Goal: Task Accomplishment & Management: Use online tool/utility

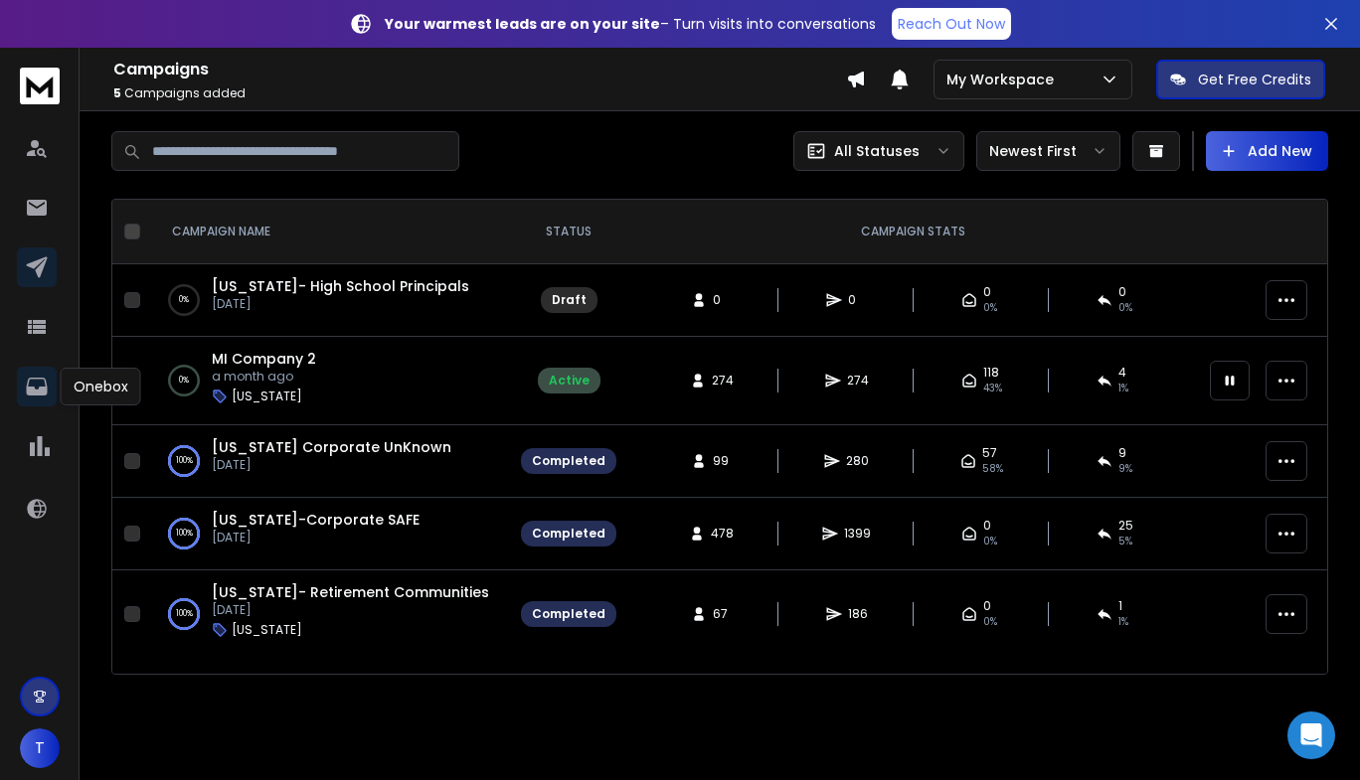
click at [23, 373] on link at bounding box center [37, 387] width 40 height 40
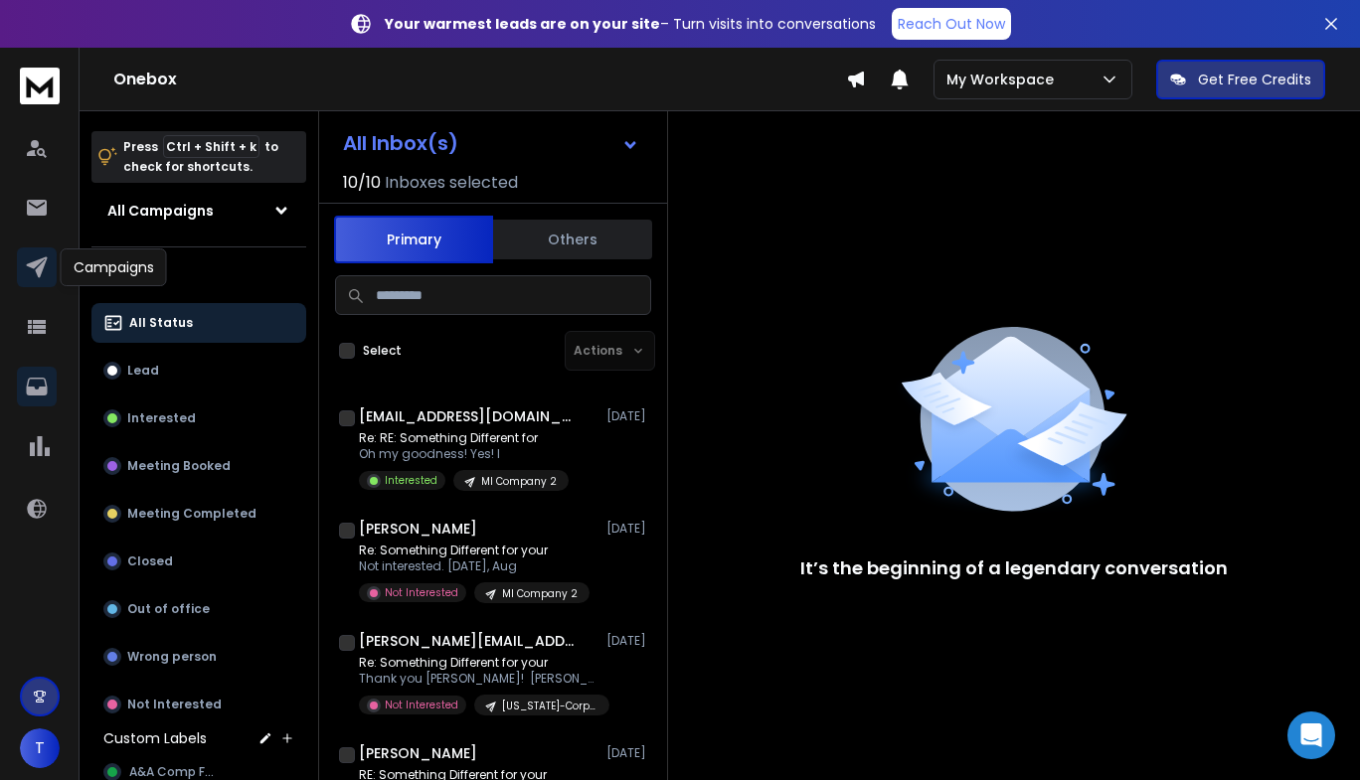
drag, startPoint x: 41, startPoint y: 262, endPoint x: 32, endPoint y: 268, distance: 10.8
click at [32, 268] on icon at bounding box center [37, 267] width 24 height 24
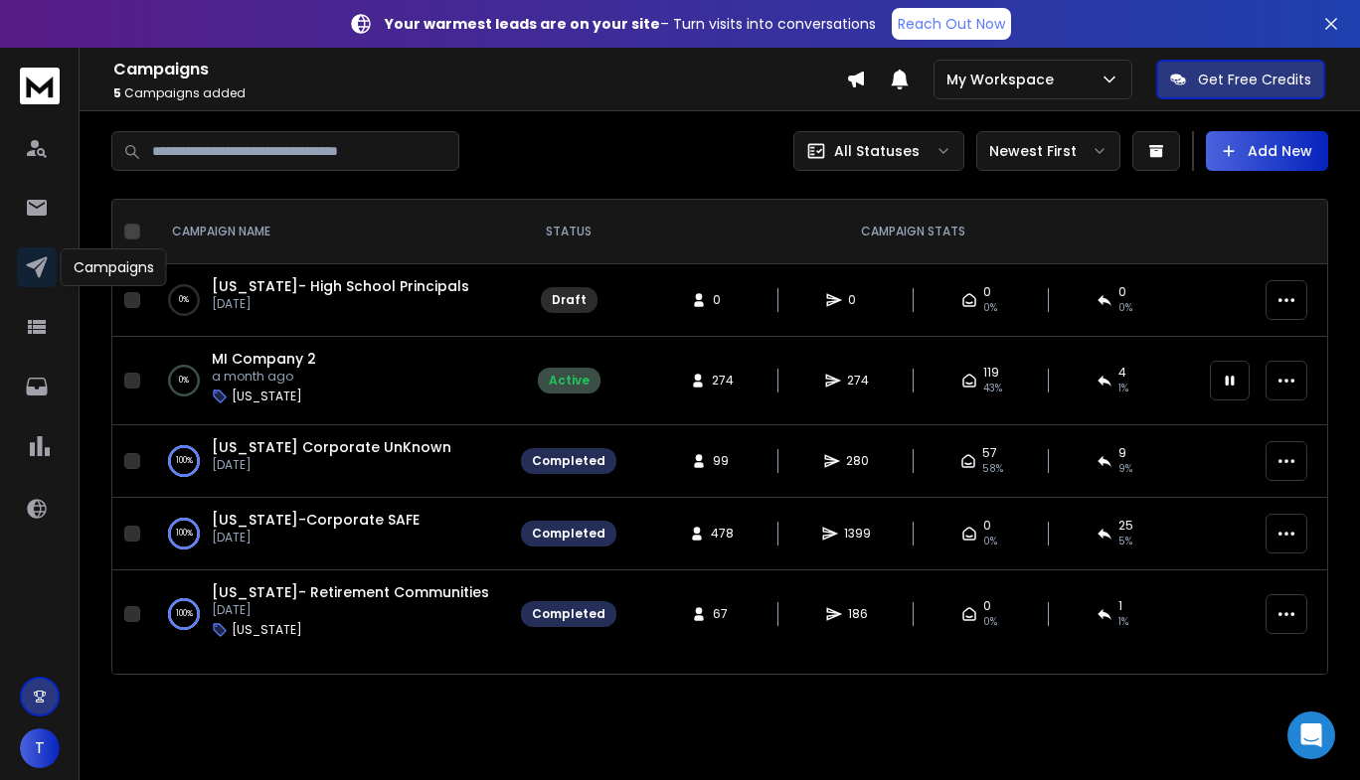
click at [295, 357] on span "MI Company 2" at bounding box center [264, 359] width 104 height 20
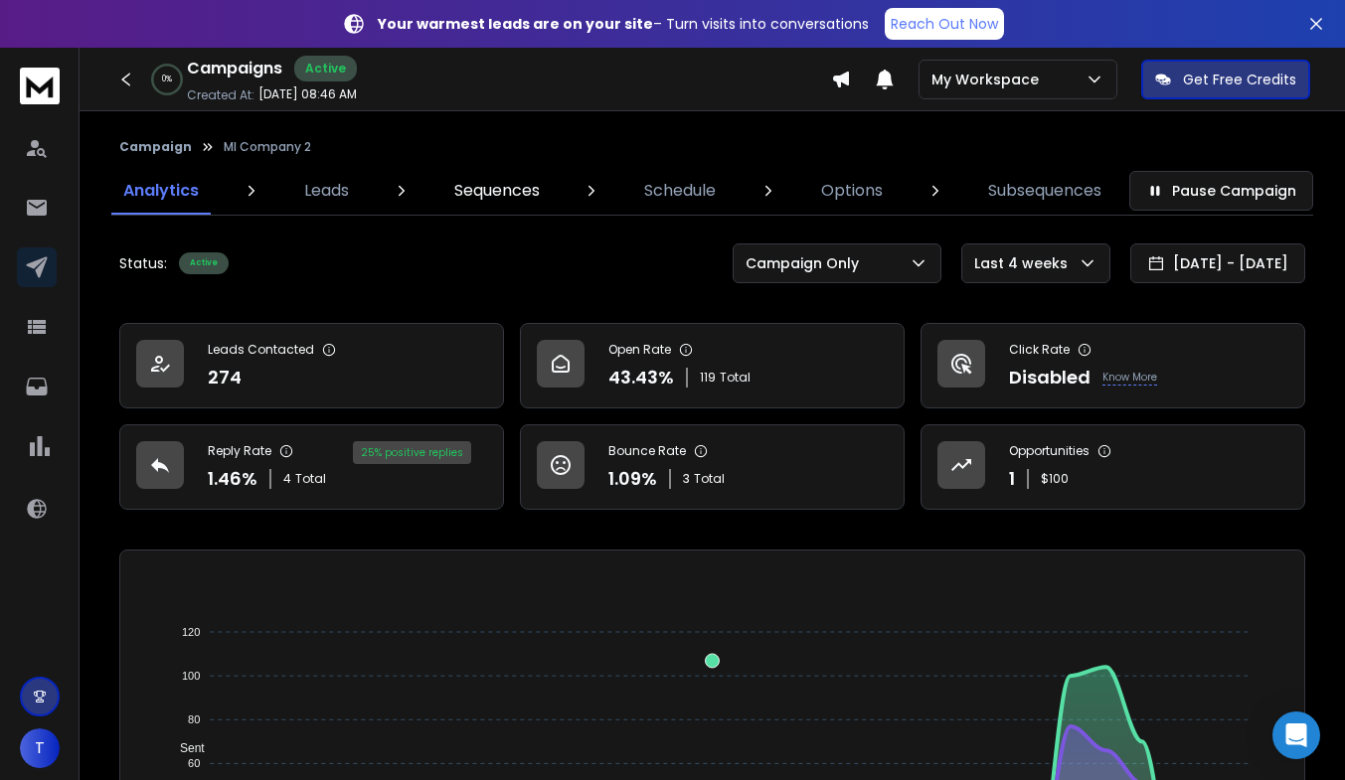
click at [493, 188] on p "Sequences" at bounding box center [496, 191] width 85 height 24
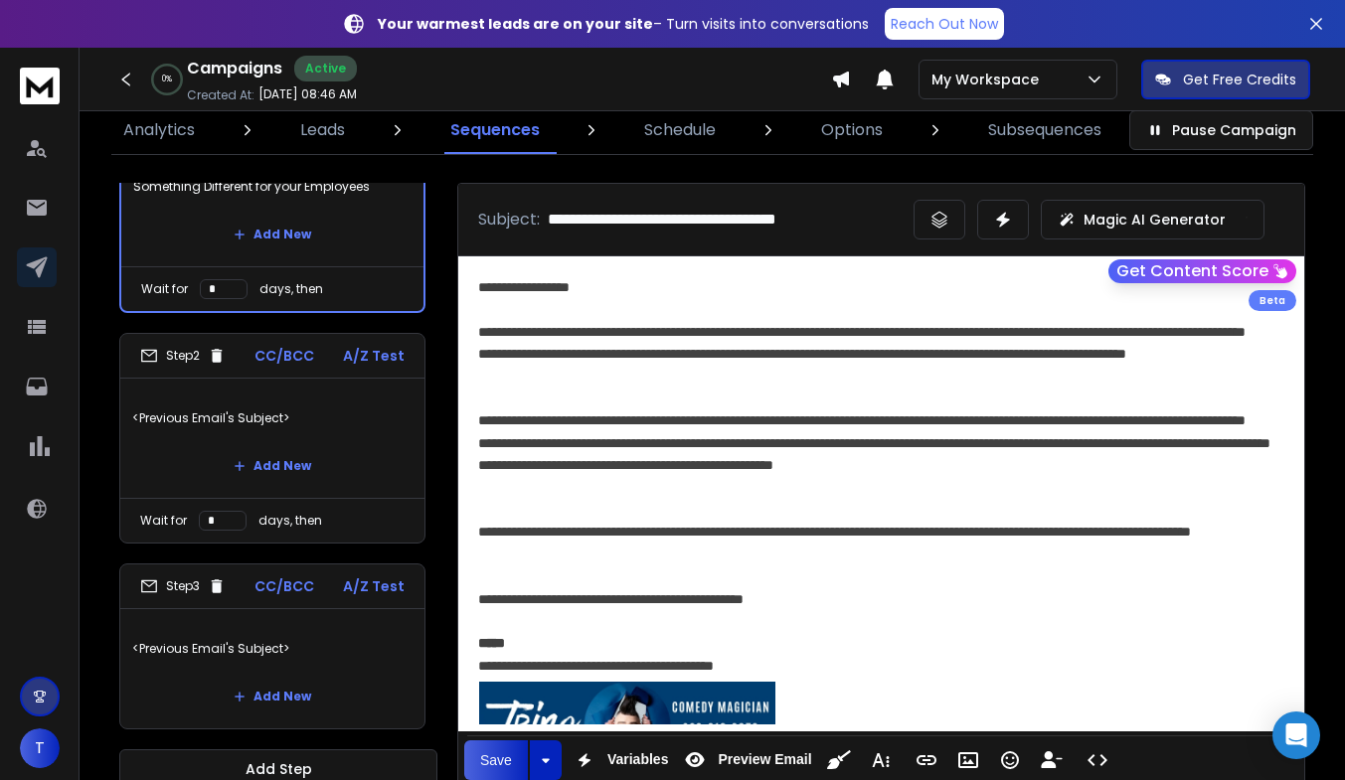
scroll to position [69, 0]
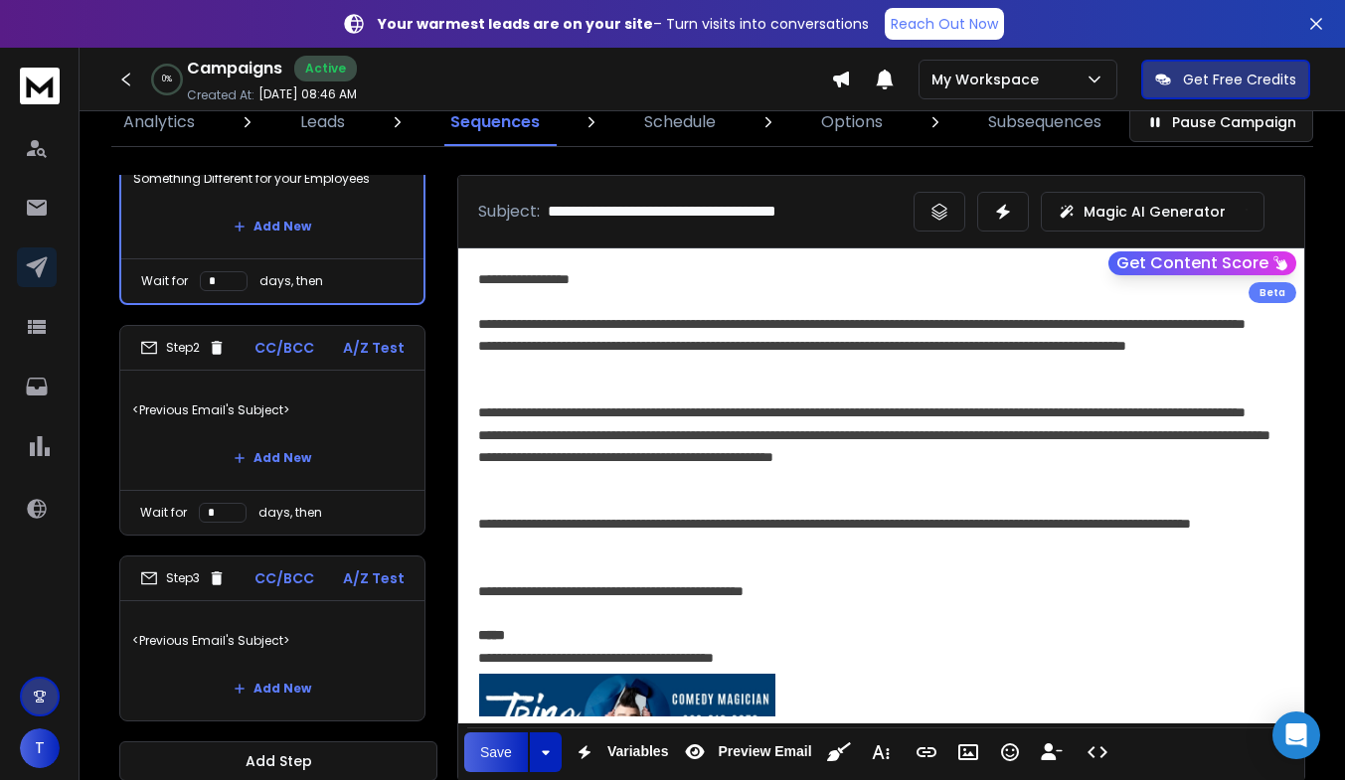
click at [341, 420] on p "<Previous Email's Subject>" at bounding box center [272, 411] width 280 height 56
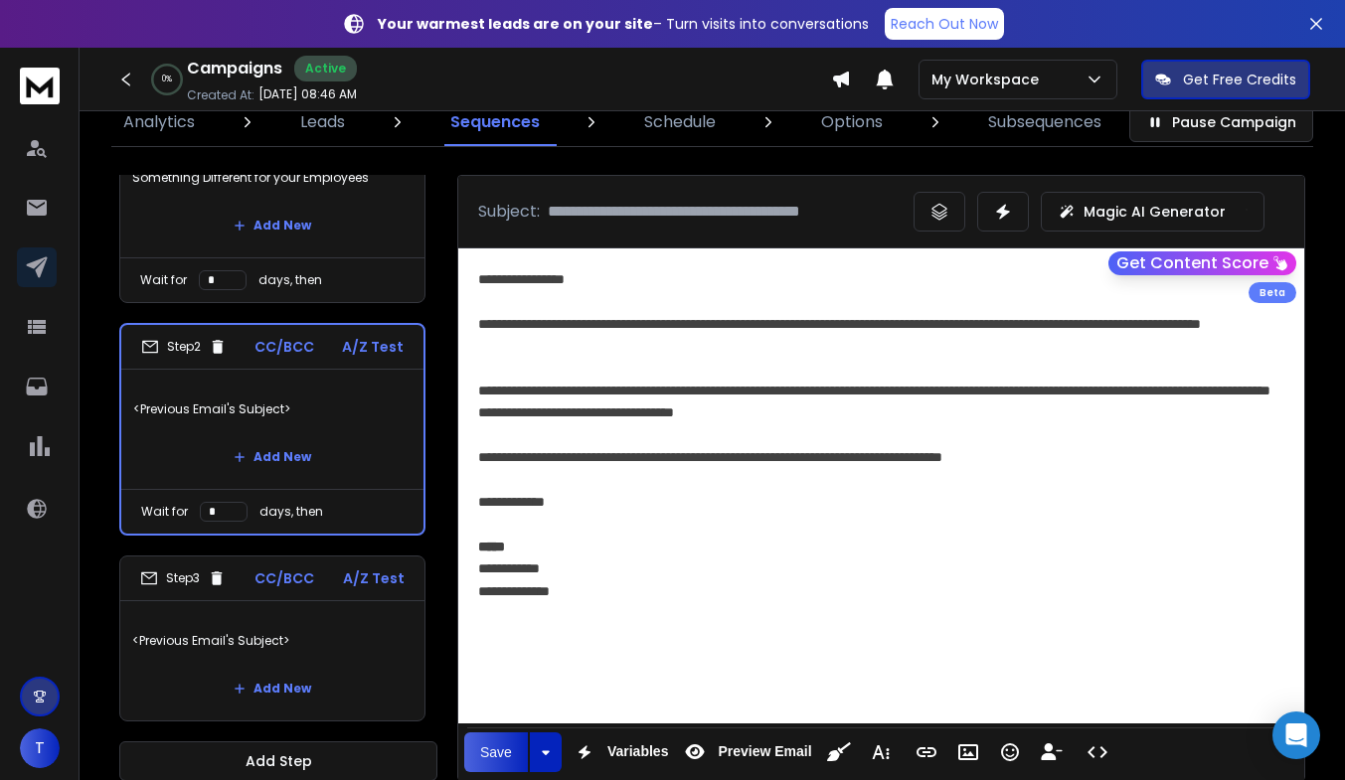
scroll to position [0, 0]
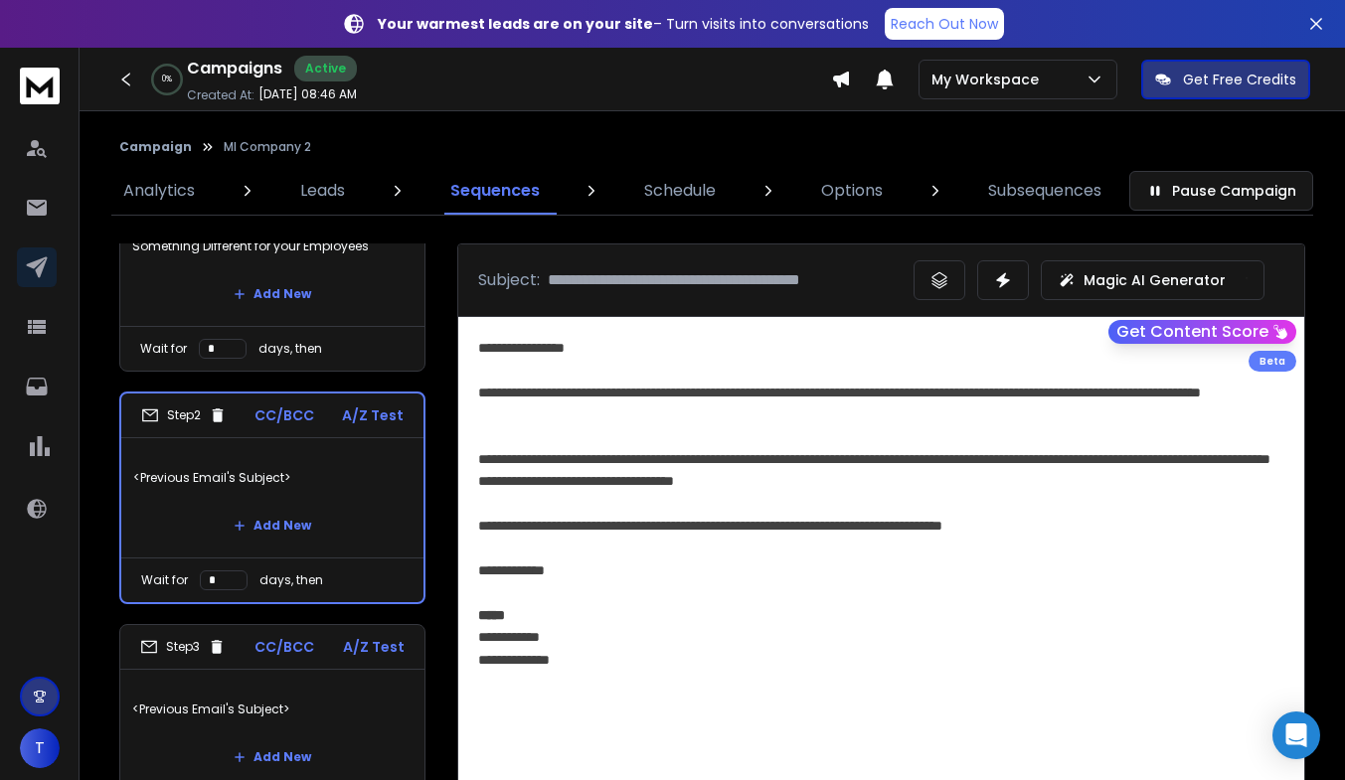
click at [355, 285] on div "Add New" at bounding box center [272, 294] width 280 height 40
type input "**********"
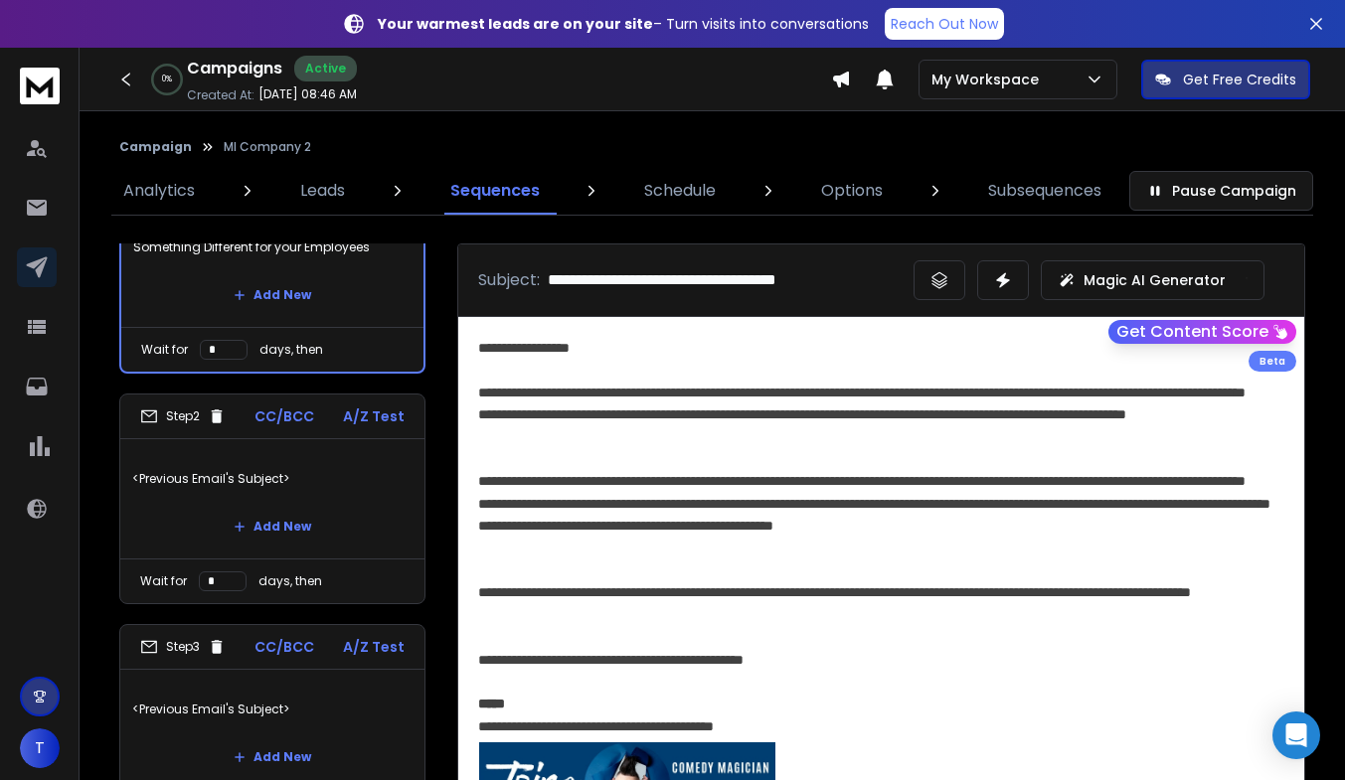
scroll to position [140, 0]
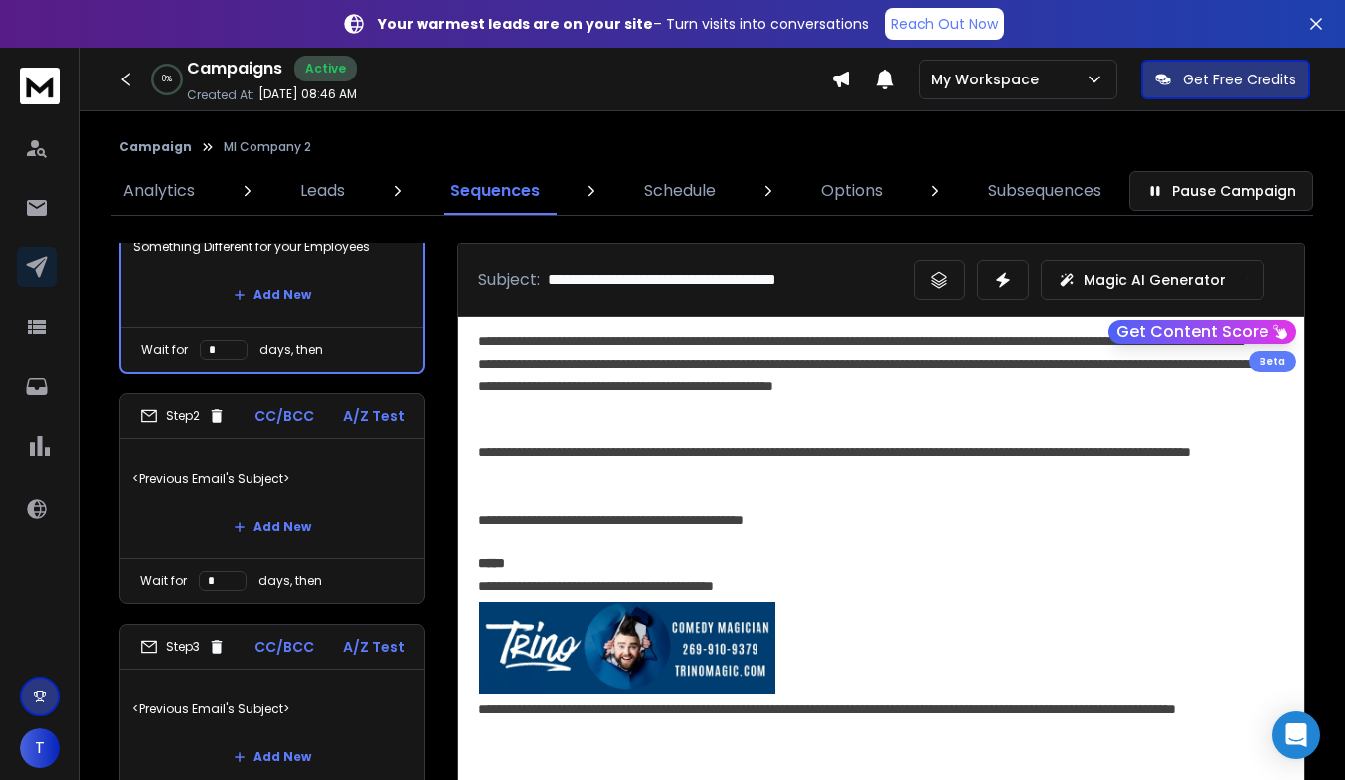
click at [363, 735] on p "<Previous Email's Subject>" at bounding box center [272, 710] width 280 height 56
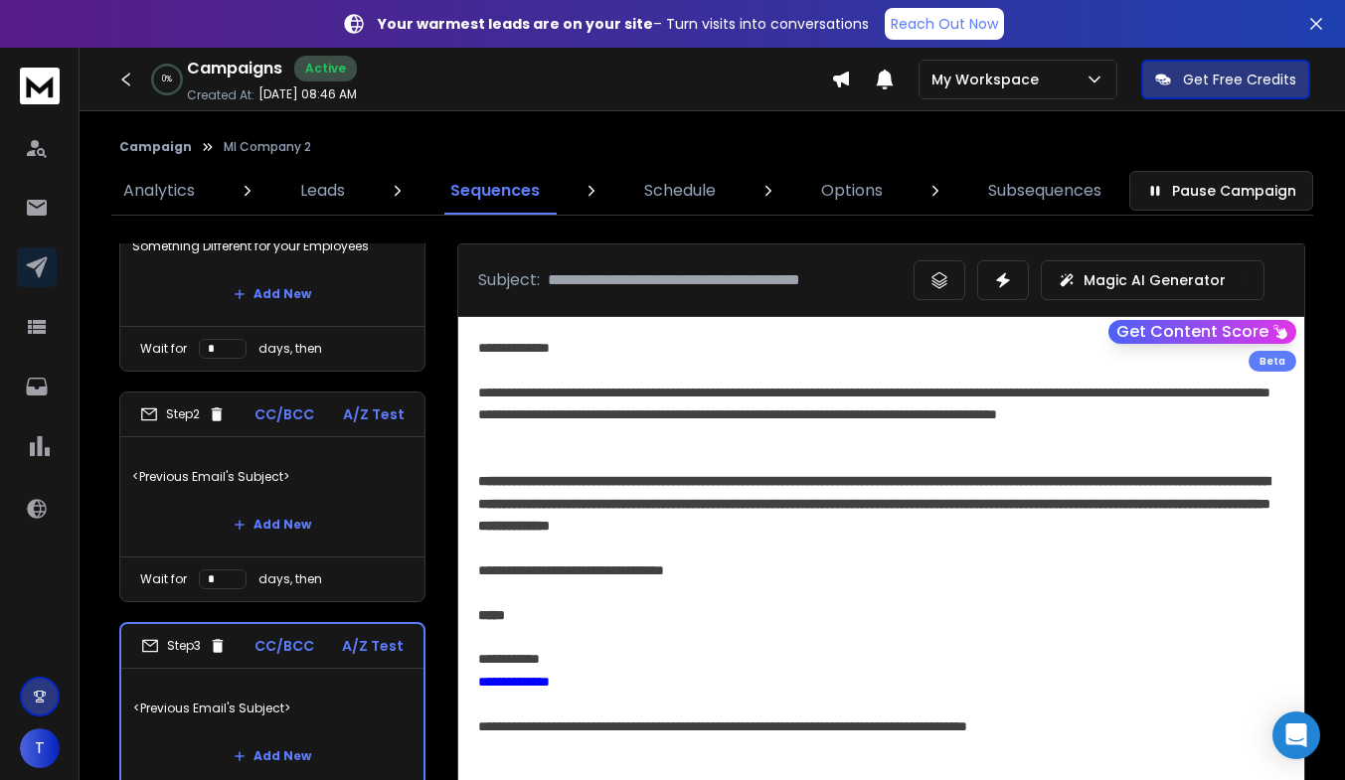
scroll to position [96, 0]
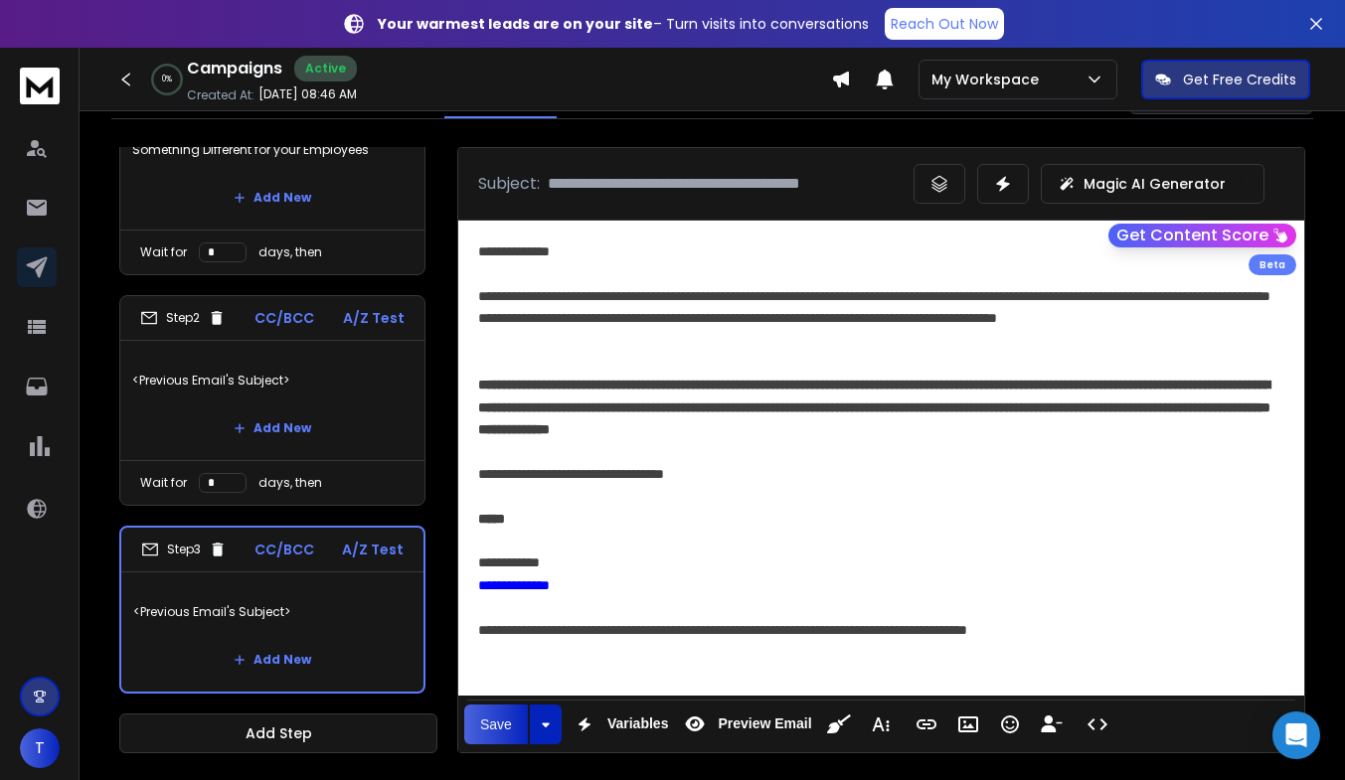
click at [370, 403] on p "<Previous Email's Subject>" at bounding box center [272, 381] width 280 height 56
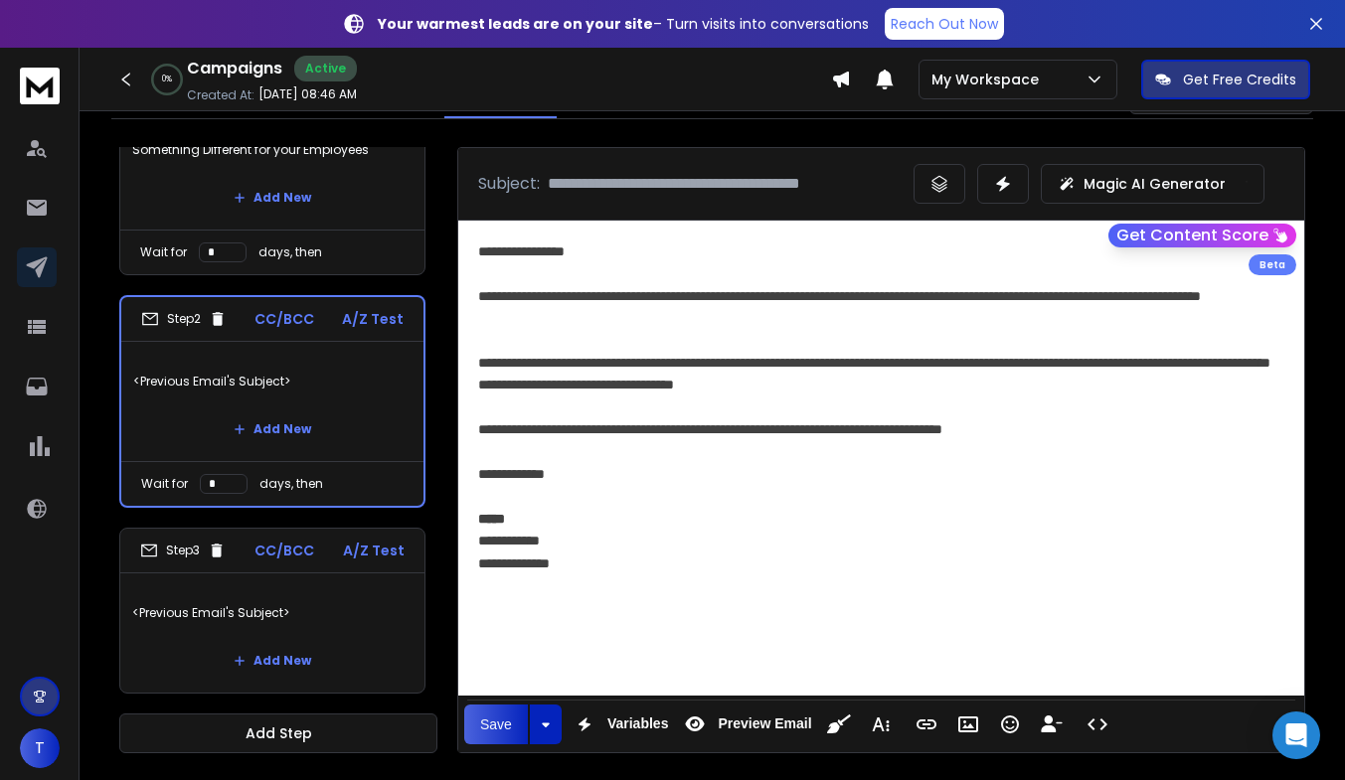
click at [363, 183] on div "Add New" at bounding box center [272, 198] width 280 height 40
type input "**********"
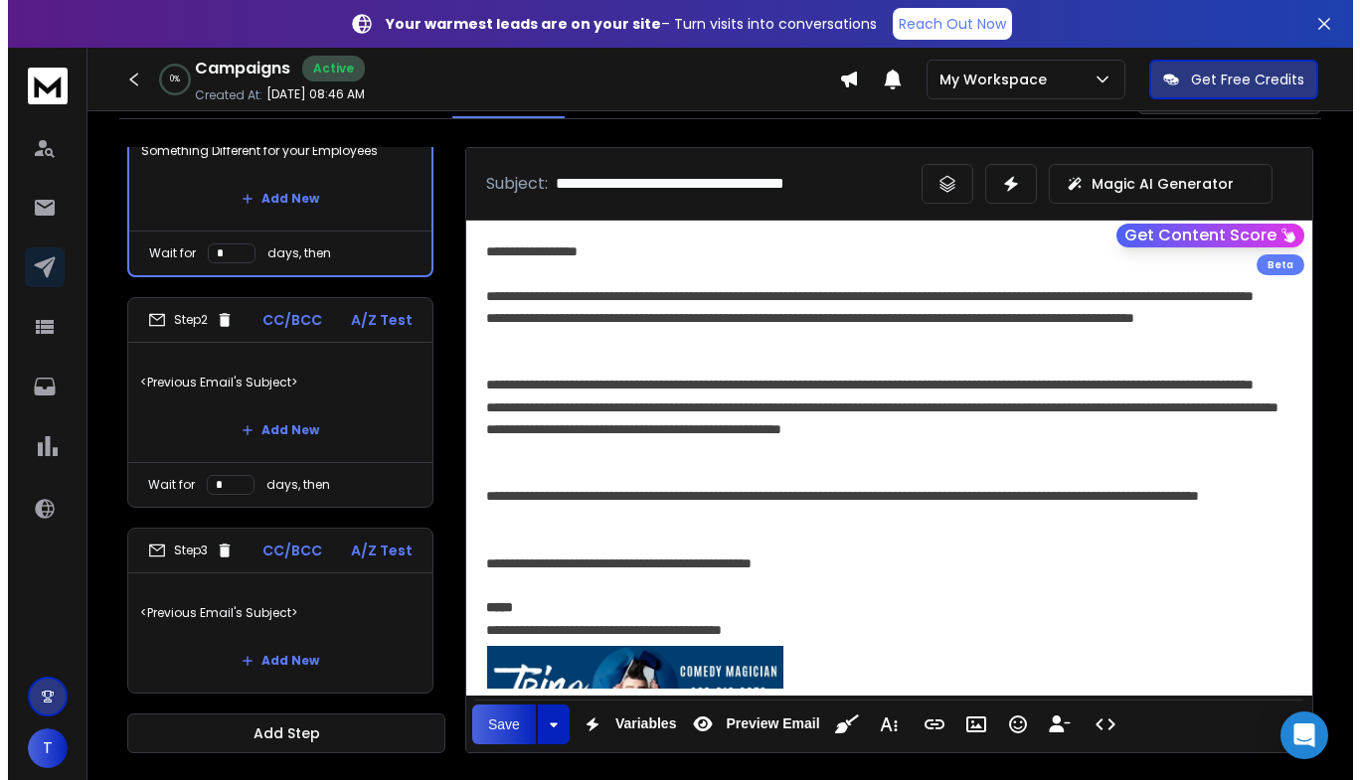
scroll to position [0, 0]
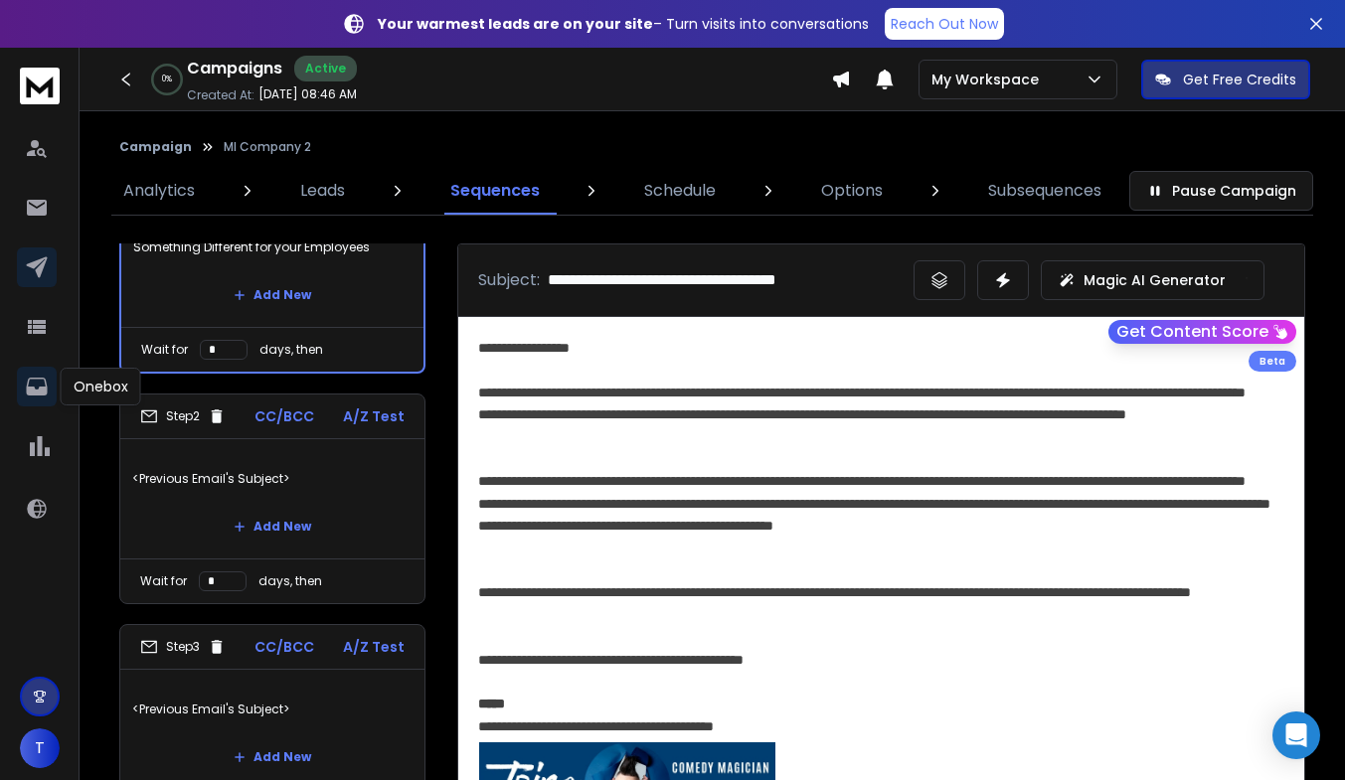
click at [37, 382] on icon at bounding box center [37, 387] width 24 height 24
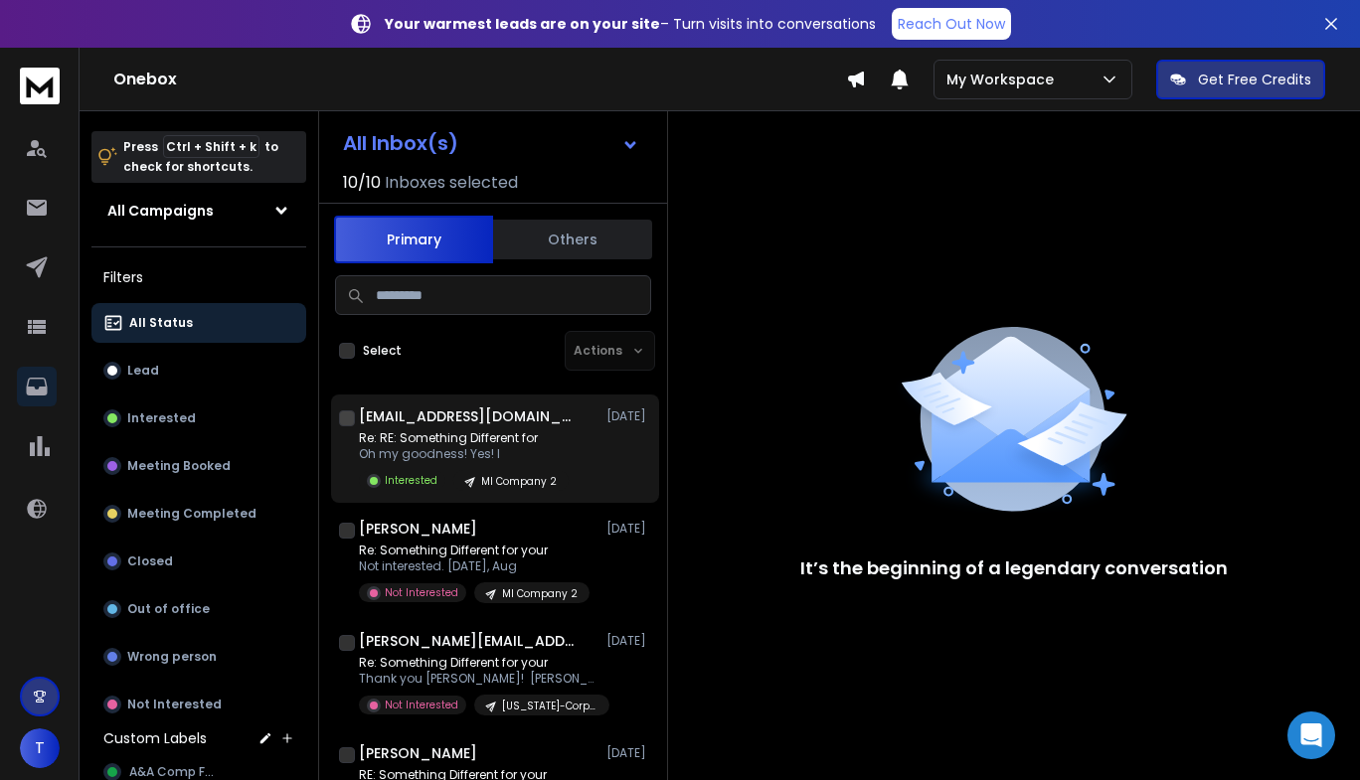
click at [538, 440] on p "Re: RE: Something Different for" at bounding box center [464, 438] width 210 height 16
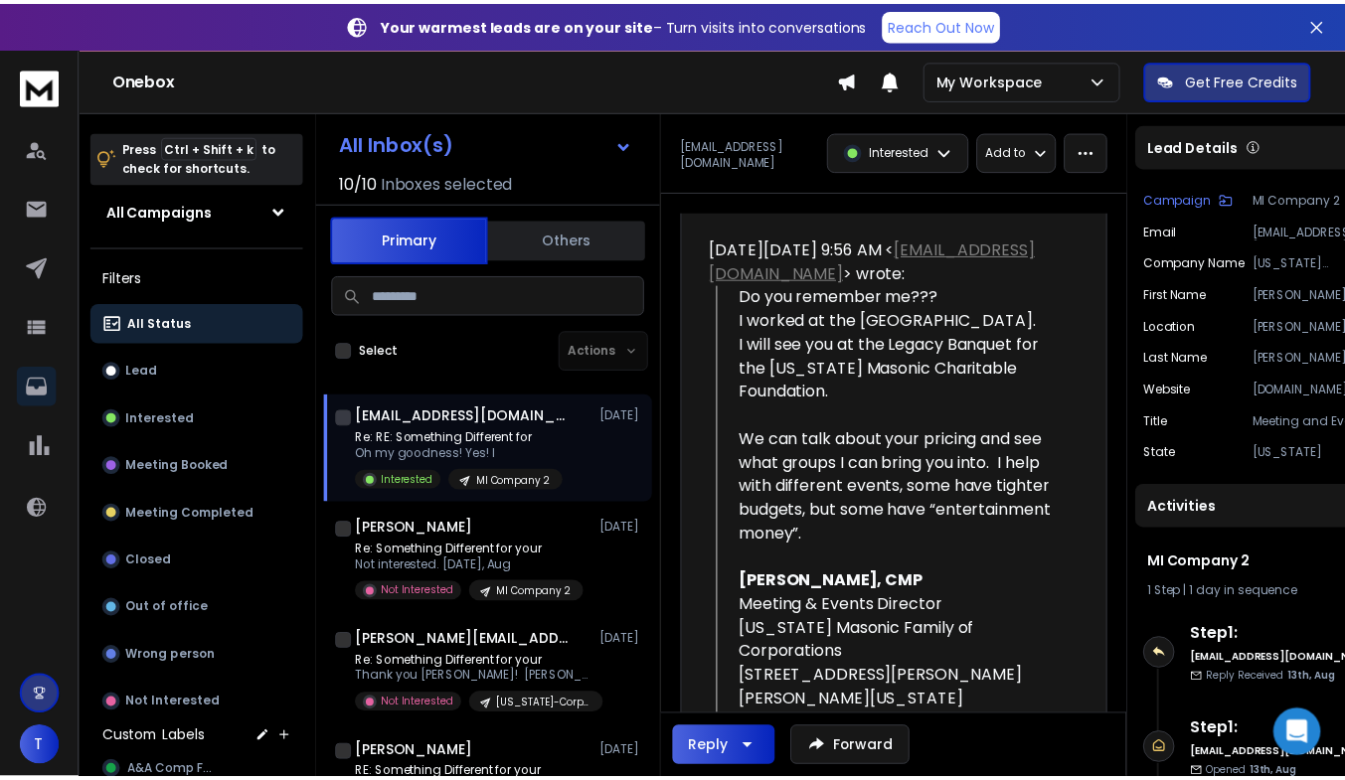
scroll to position [361, 0]
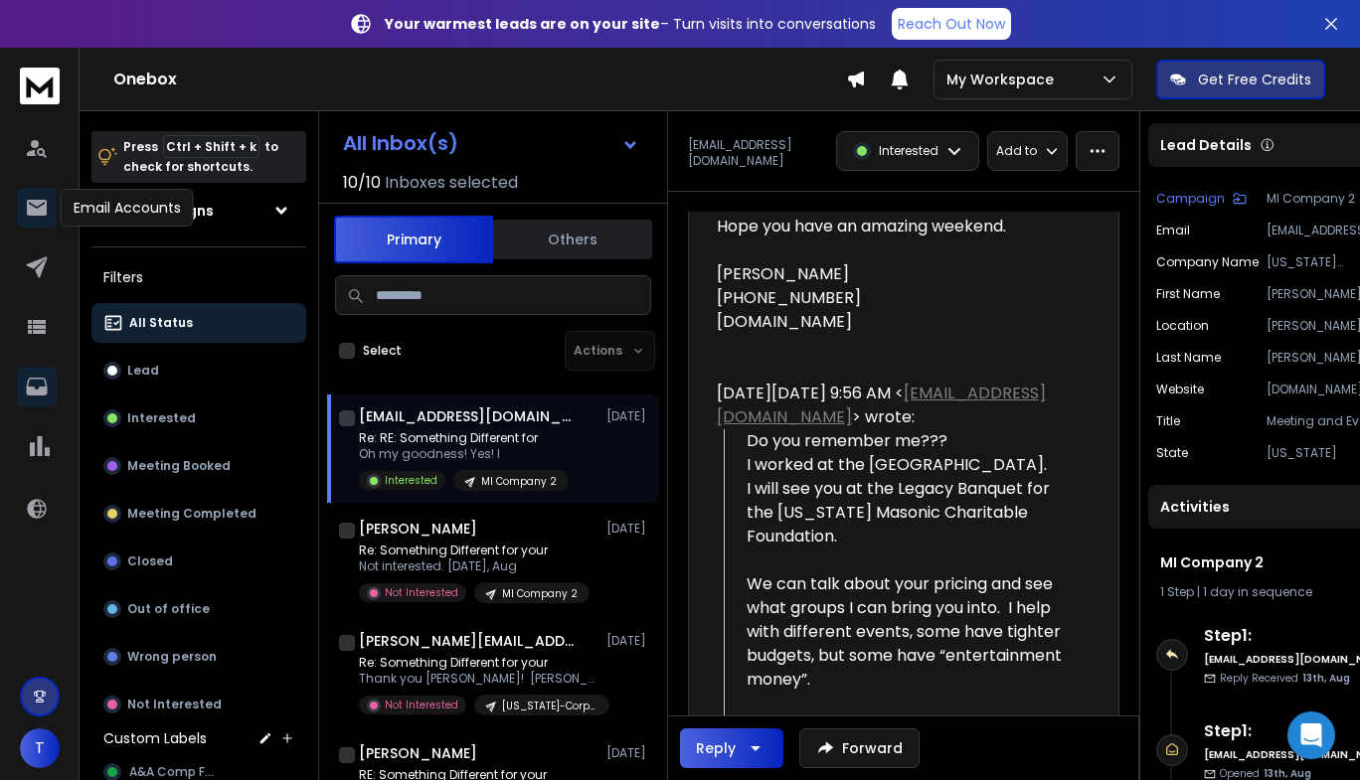
click at [34, 215] on icon at bounding box center [37, 208] width 20 height 16
